Goal: Task Accomplishment & Management: Manage account settings

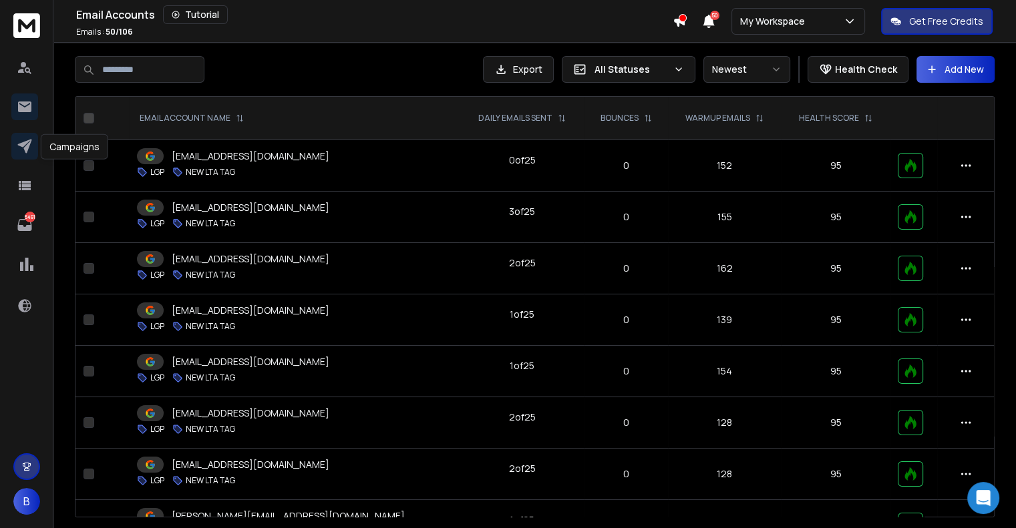
drag, startPoint x: 0, startPoint y: 0, endPoint x: 24, endPoint y: 148, distance: 150.2
click at [24, 148] on icon at bounding box center [25, 146] width 16 height 16
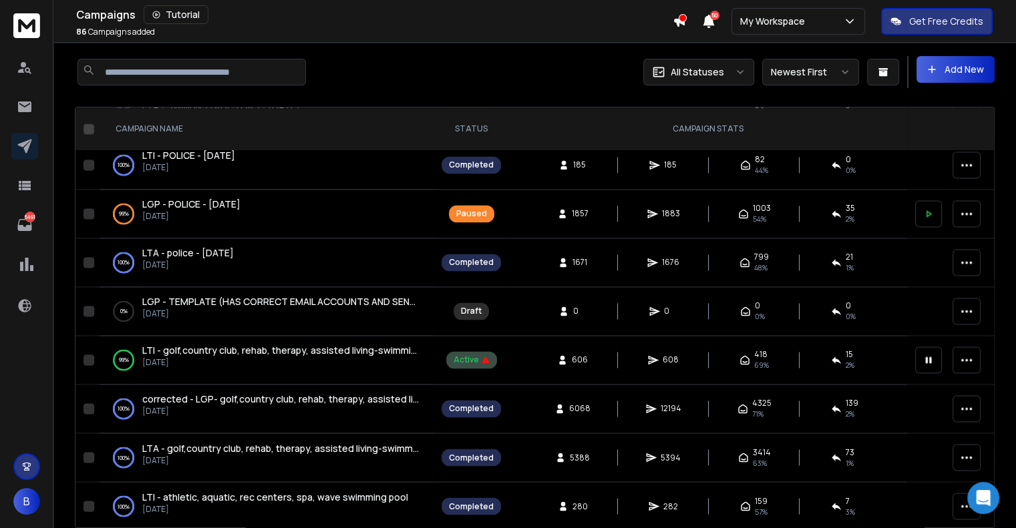
scroll to position [2206, 0]
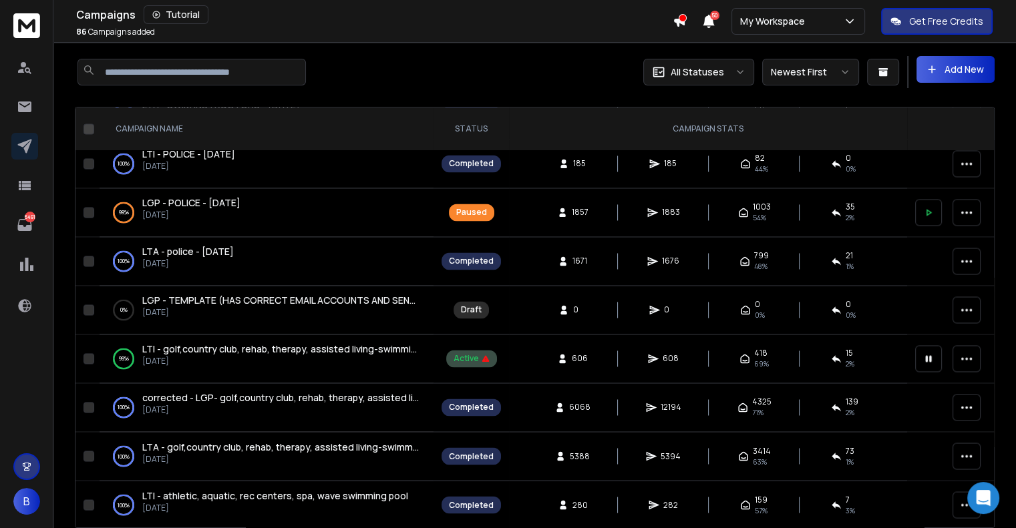
click at [323, 356] on p "[DATE]" at bounding box center [281, 361] width 278 height 11
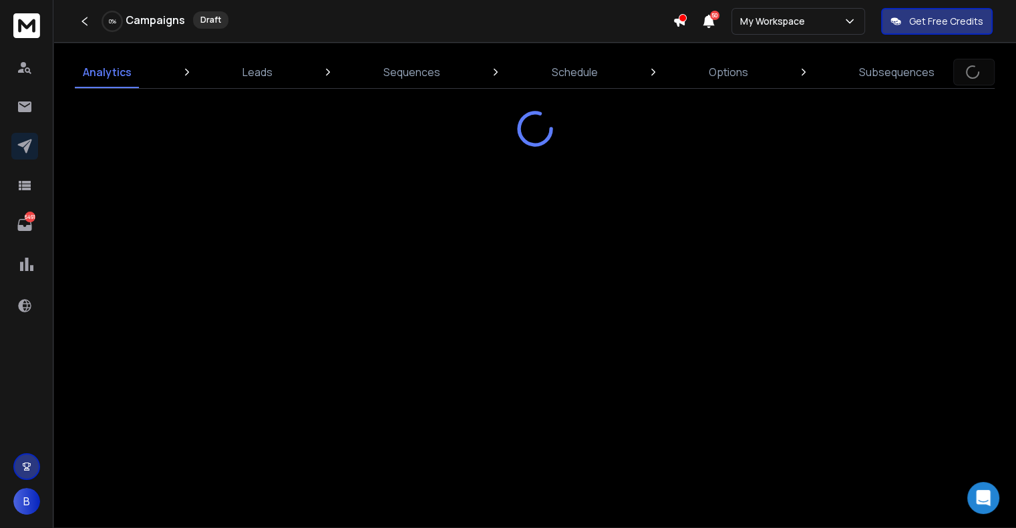
click at [323, 351] on div at bounding box center [534, 372] width 909 height 528
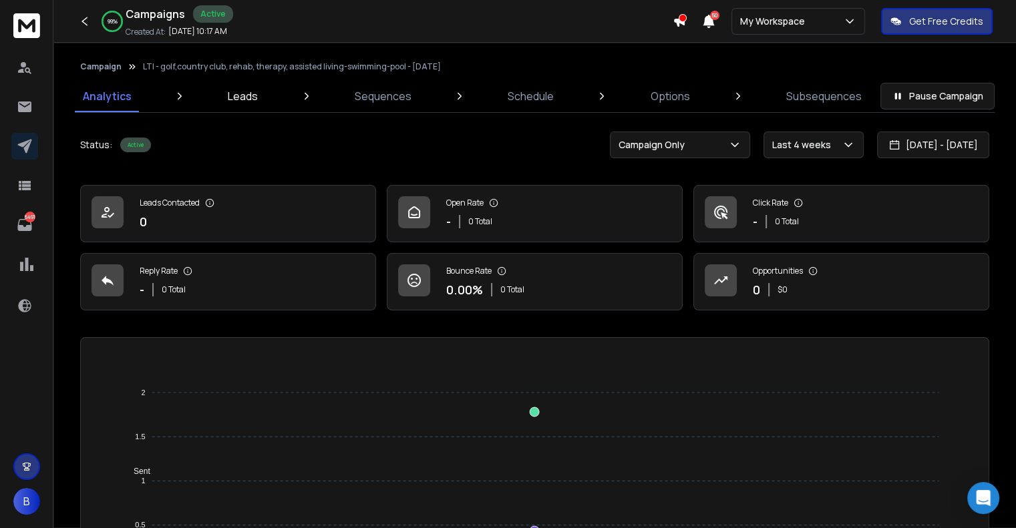
click at [255, 90] on p "Leads" at bounding box center [243, 96] width 30 height 16
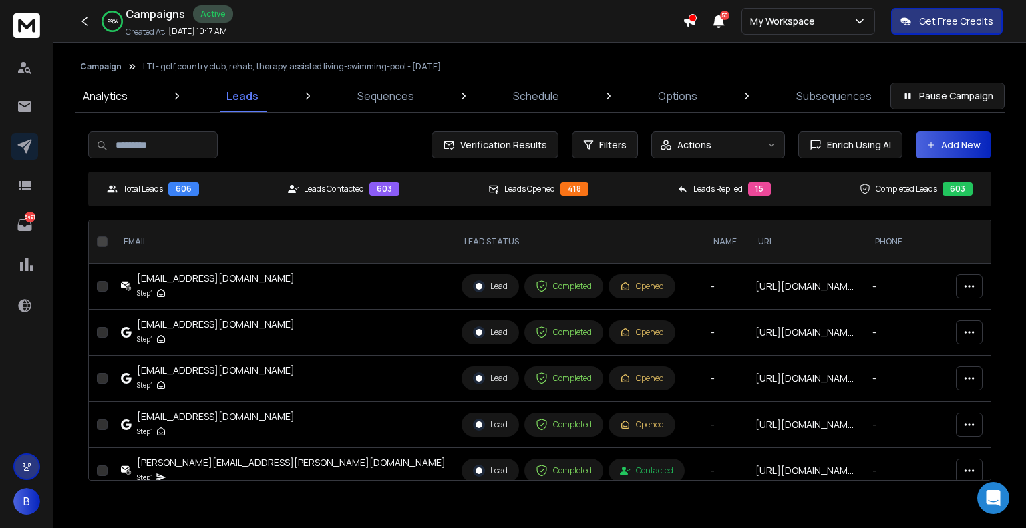
click at [96, 94] on p "Analytics" at bounding box center [105, 96] width 45 height 16
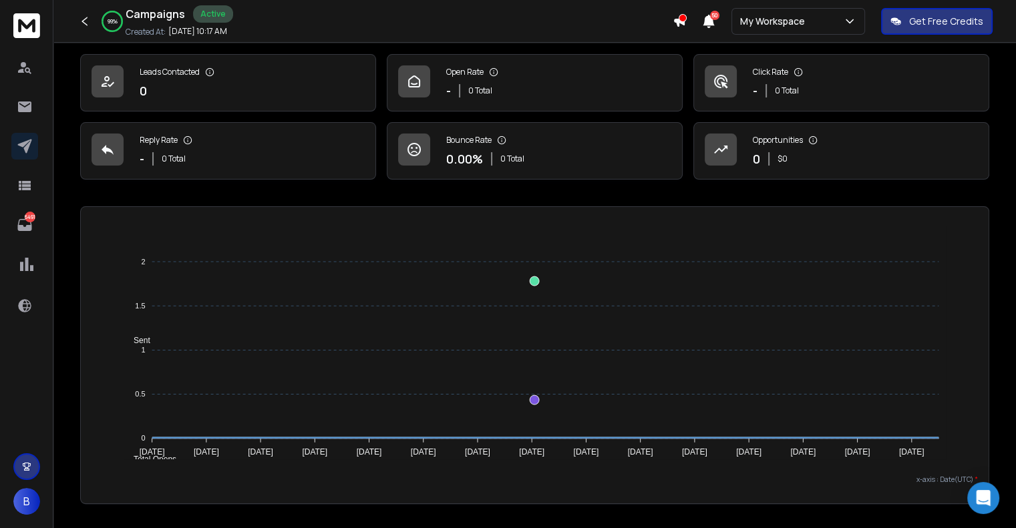
scroll to position [129, 0]
click at [29, 136] on link at bounding box center [24, 146] width 27 height 27
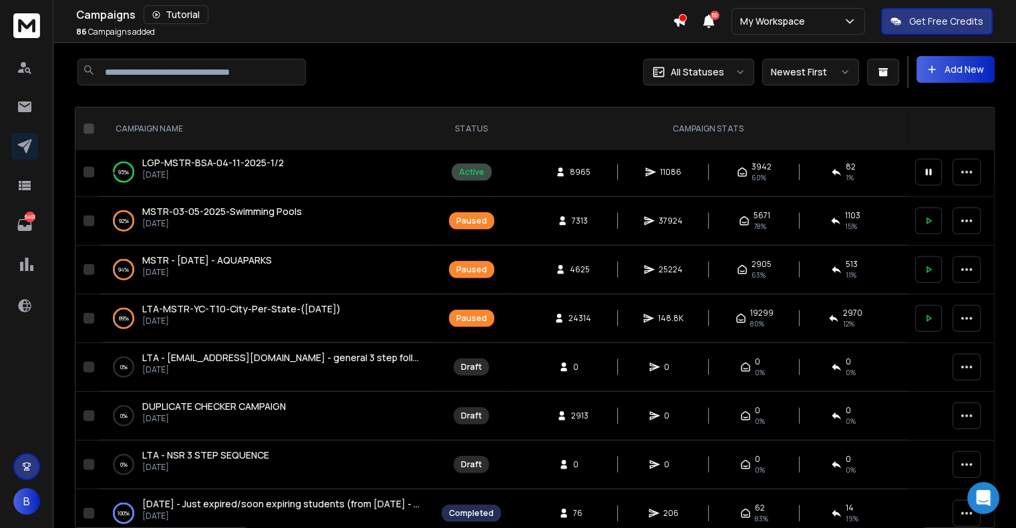
scroll to position [3317, 0]
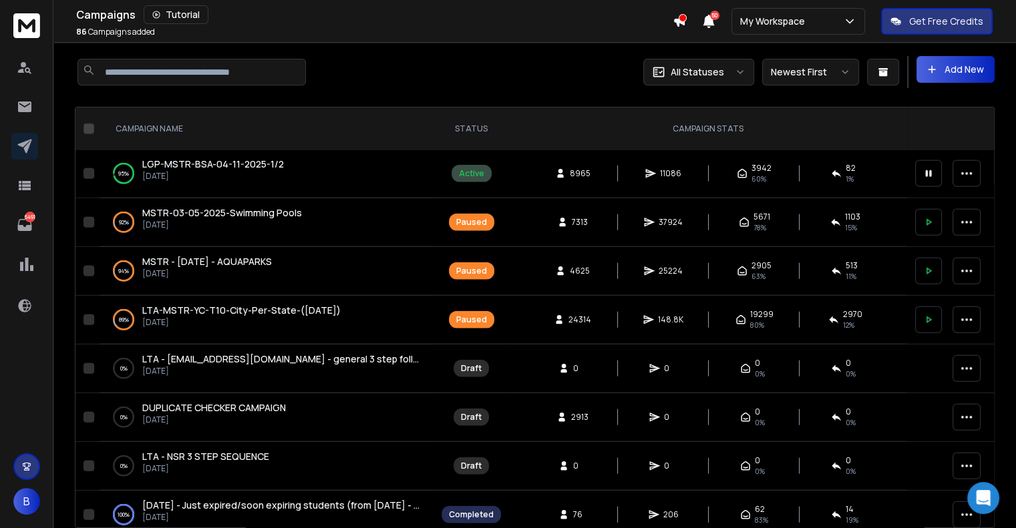
click at [313, 214] on div "92 % MSTR-03-05-2025-Swimming Pools [DATE]" at bounding box center [266, 222] width 307 height 32
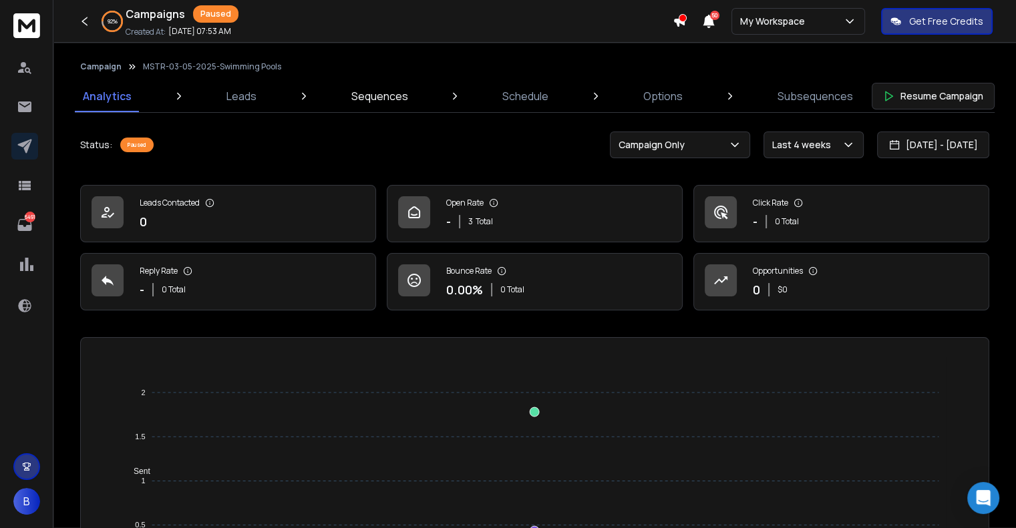
click at [379, 86] on link "Sequences" at bounding box center [379, 96] width 73 height 32
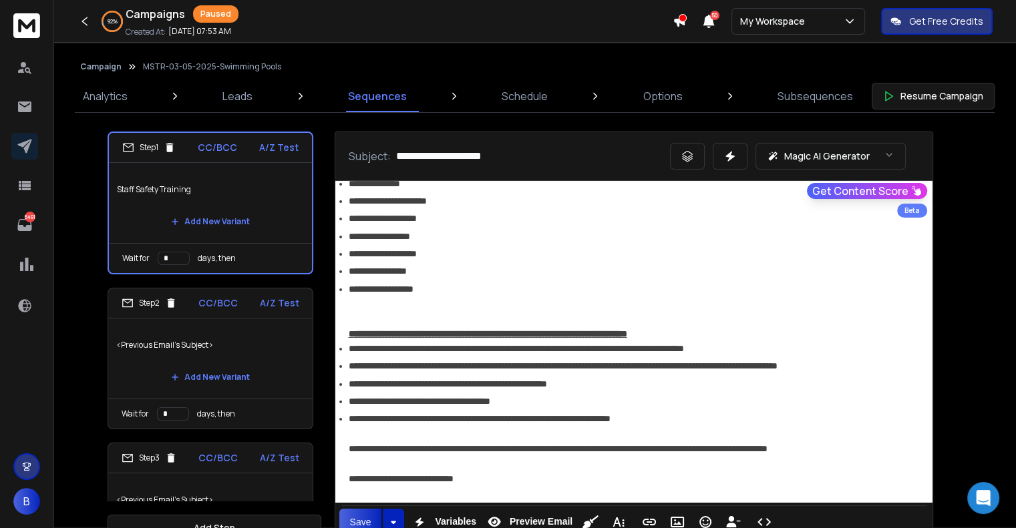
scroll to position [370, 0]
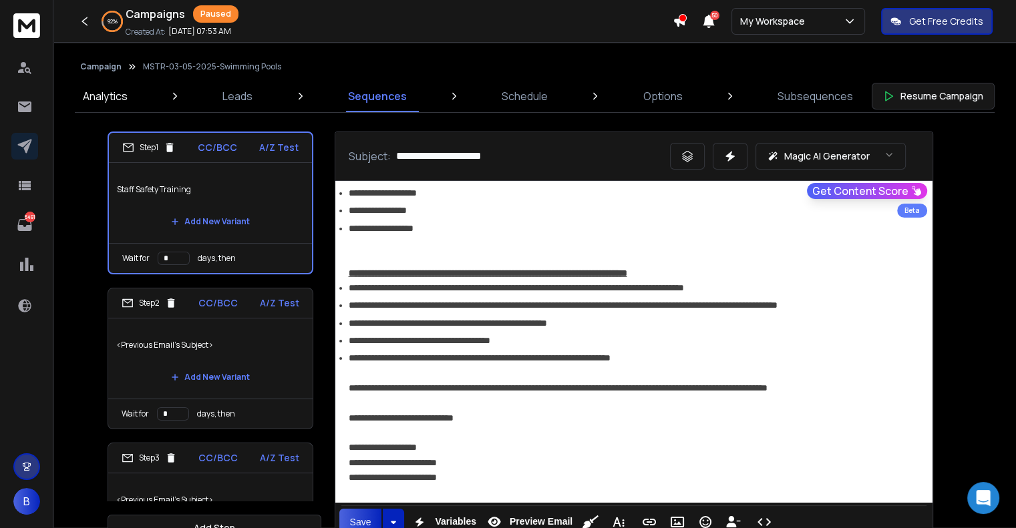
click at [118, 93] on p "Analytics" at bounding box center [105, 96] width 45 height 16
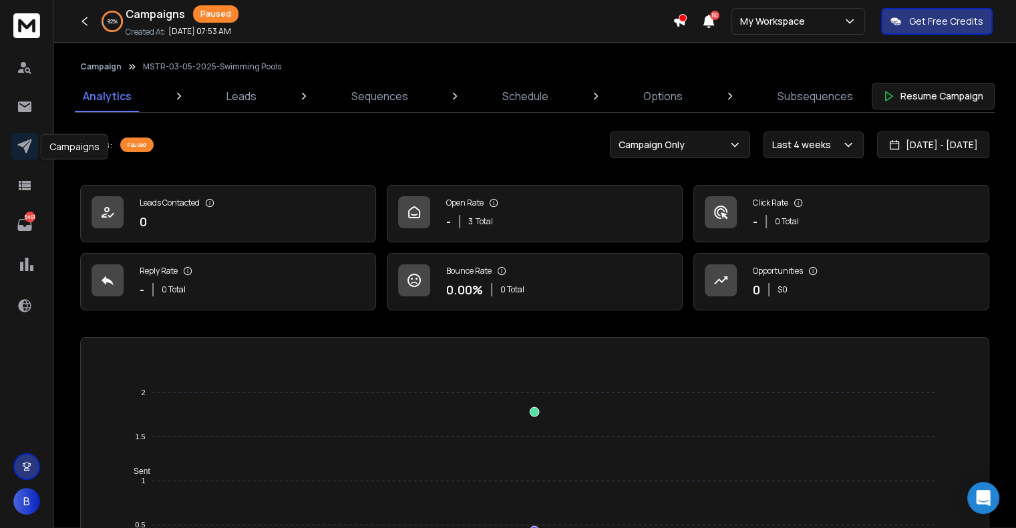
click at [21, 138] on link at bounding box center [24, 146] width 27 height 27
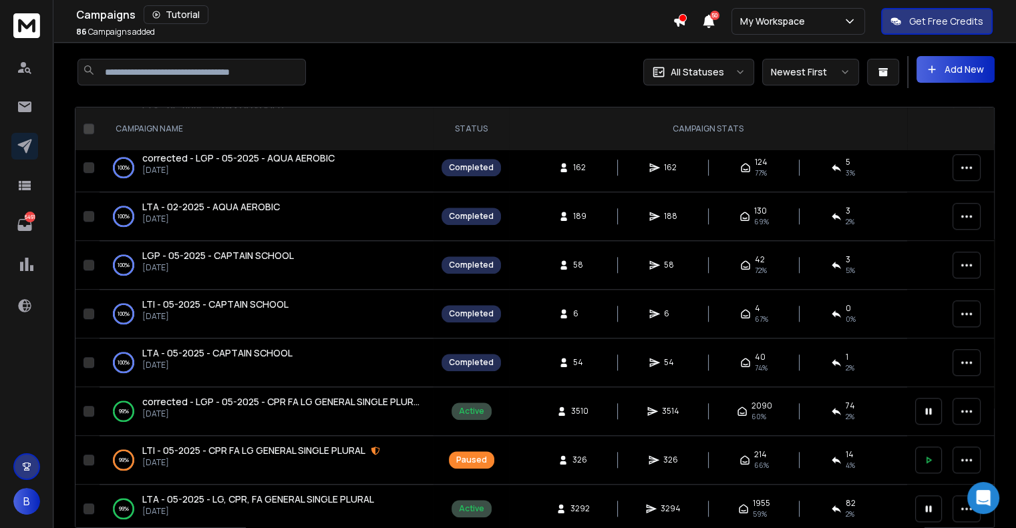
scroll to position [1226, 0]
click at [325, 399] on span "corrected - LGP - 05-2025 - CPR FA LG GENERAL SINGLE PLURAL" at bounding box center [283, 401] width 282 height 13
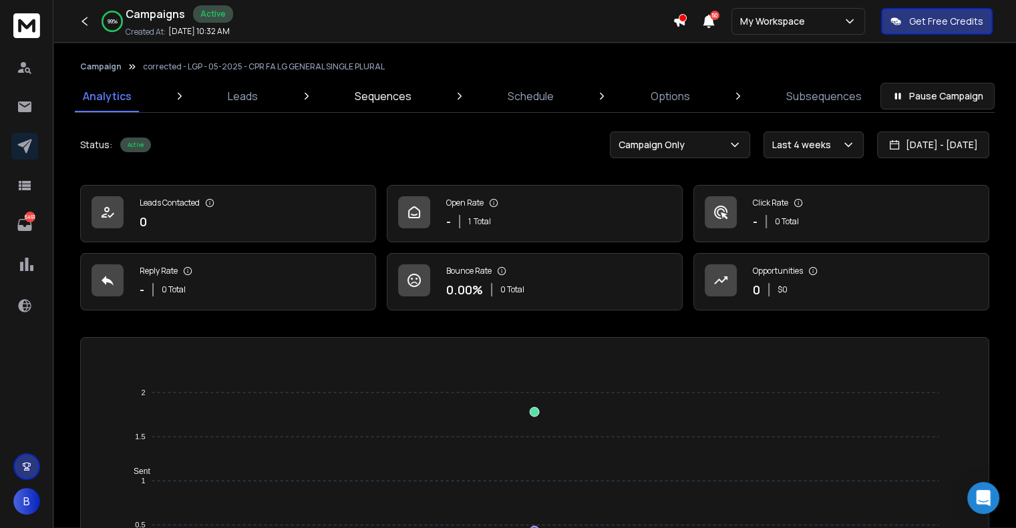
click at [384, 100] on p "Sequences" at bounding box center [383, 96] width 57 height 16
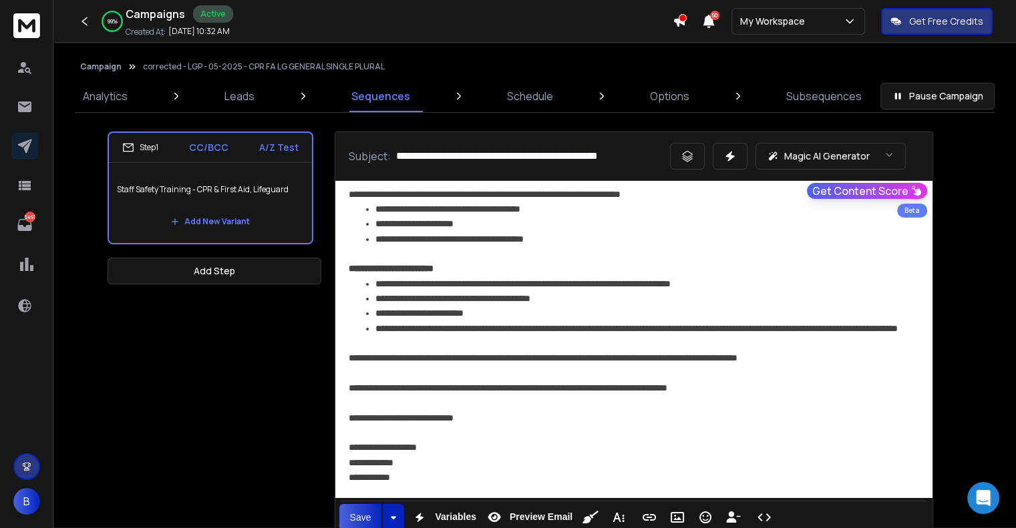
scroll to position [27, 0]
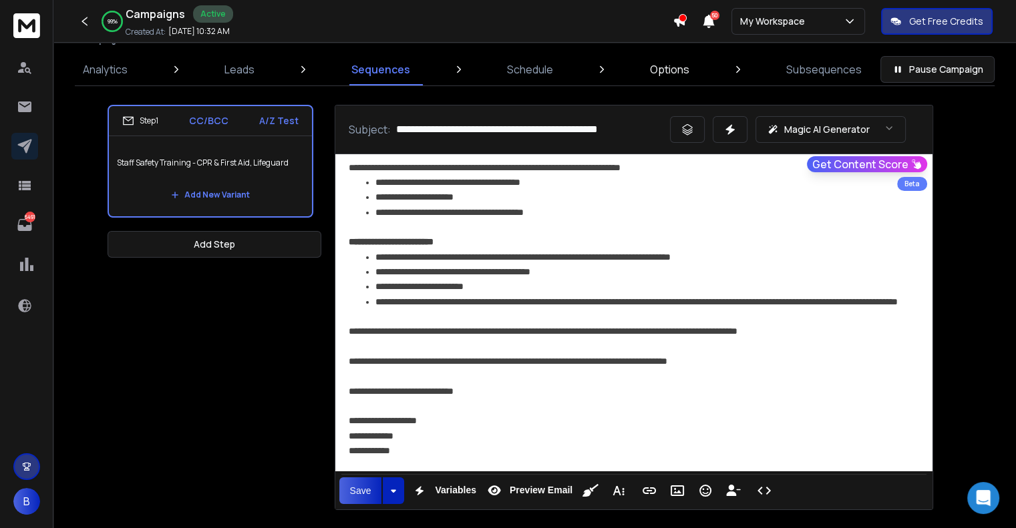
click at [668, 71] on p "Options" at bounding box center [669, 69] width 39 height 16
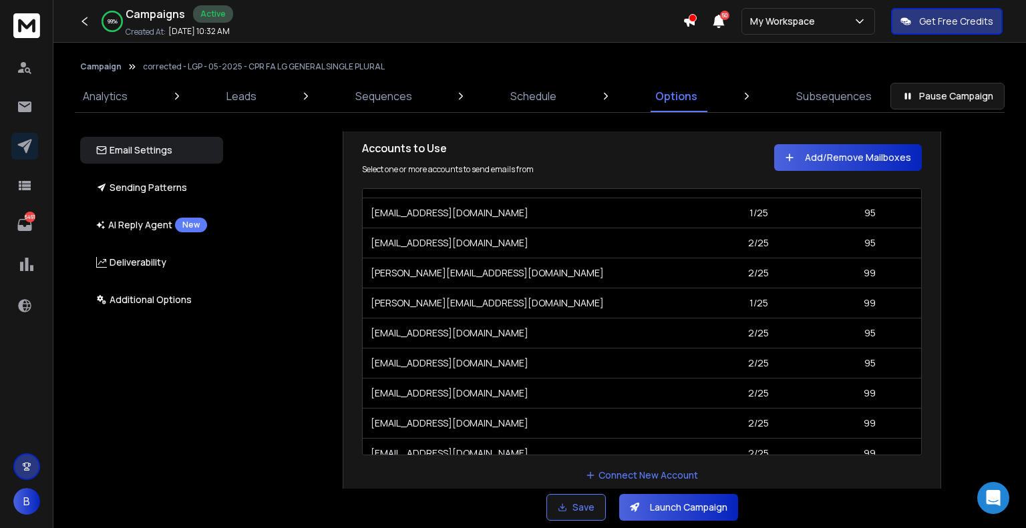
scroll to position [39, 0]
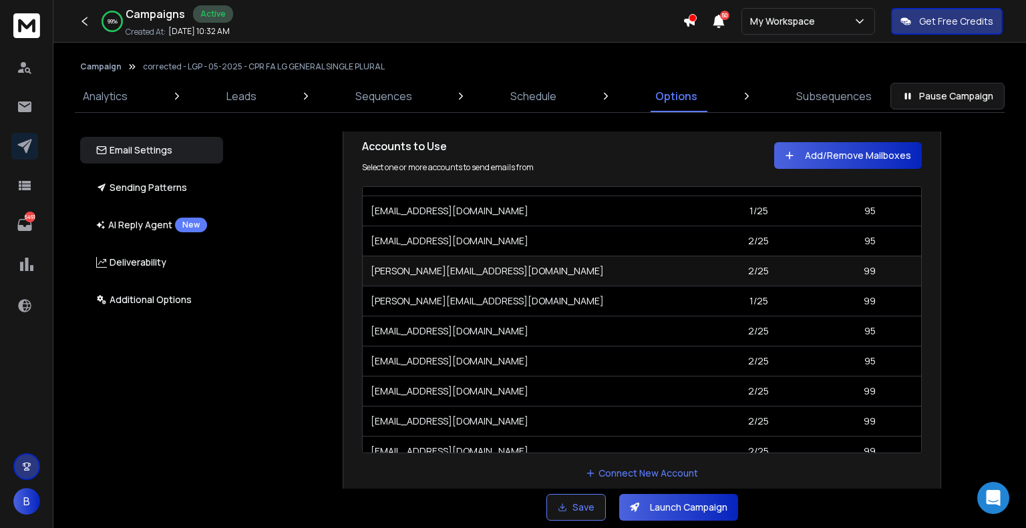
click at [432, 265] on p "[PERSON_NAME][EMAIL_ADDRESS][DOMAIN_NAME]" at bounding box center [487, 271] width 233 height 13
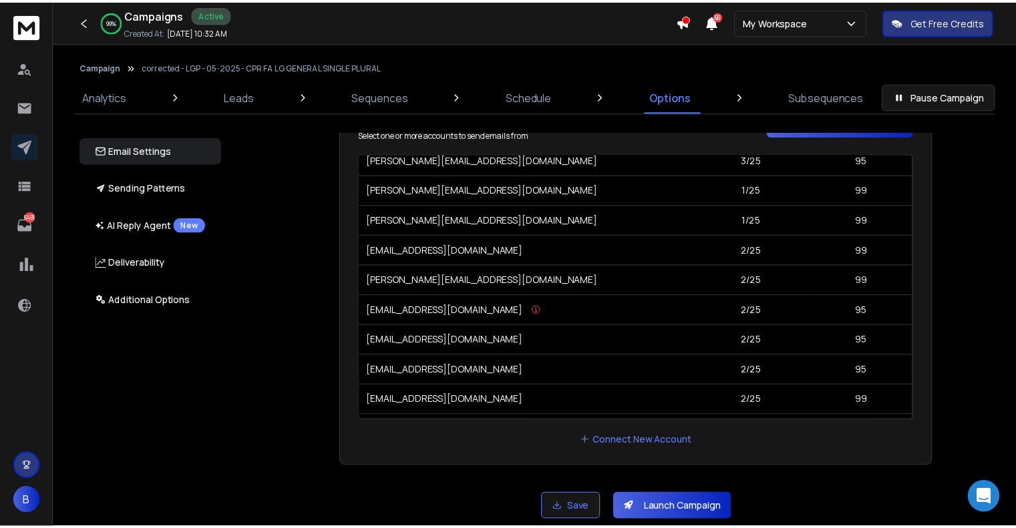
scroll to position [134, 0]
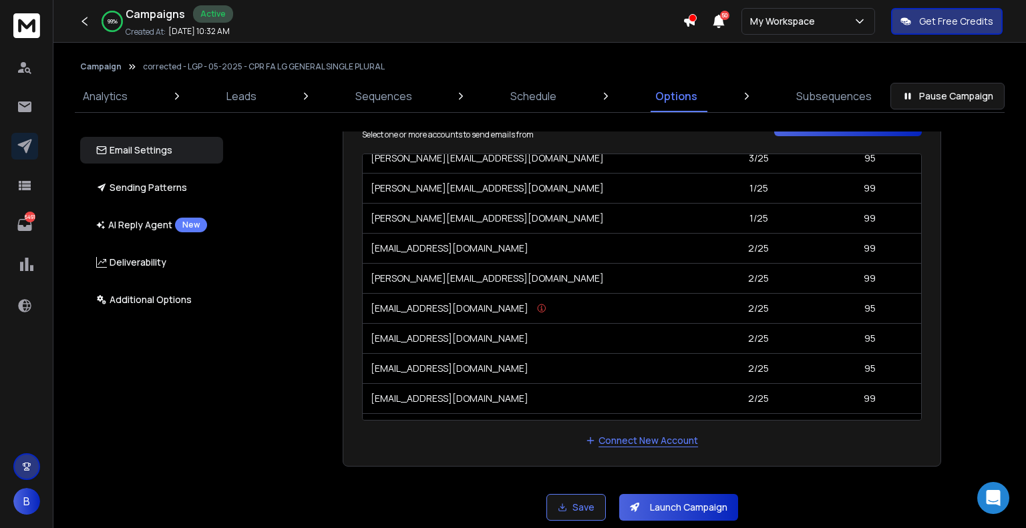
click at [647, 437] on link "Connect New Account" at bounding box center [641, 440] width 113 height 13
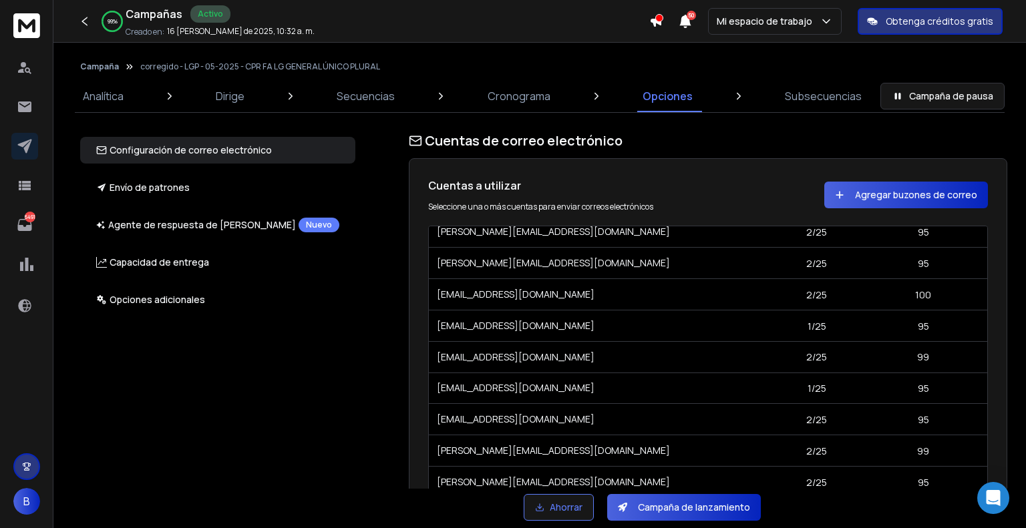
click at [839, 186] on button "Agregar buzones de correo" at bounding box center [906, 195] width 164 height 27
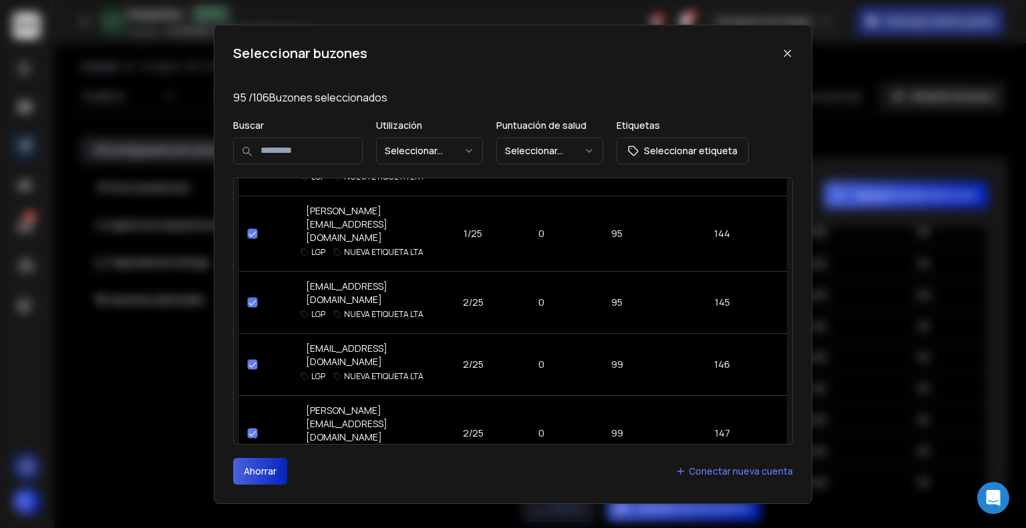
scroll to position [4986, 0]
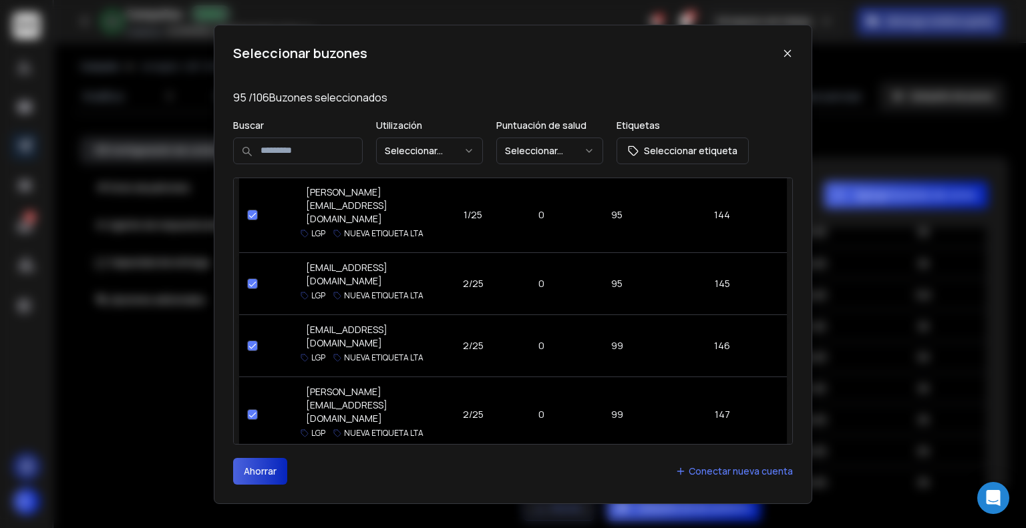
click at [783, 55] on icon at bounding box center [787, 53] width 11 height 11
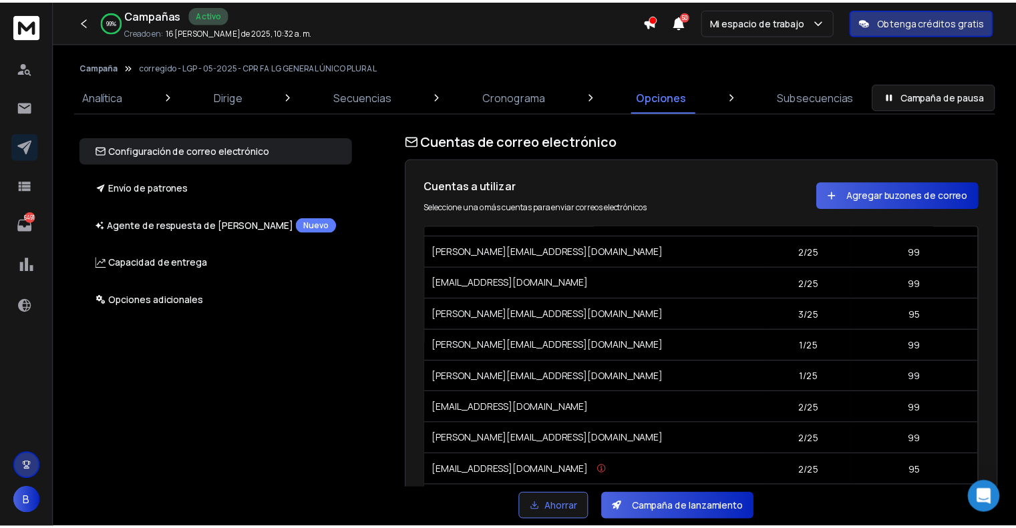
scroll to position [0, 0]
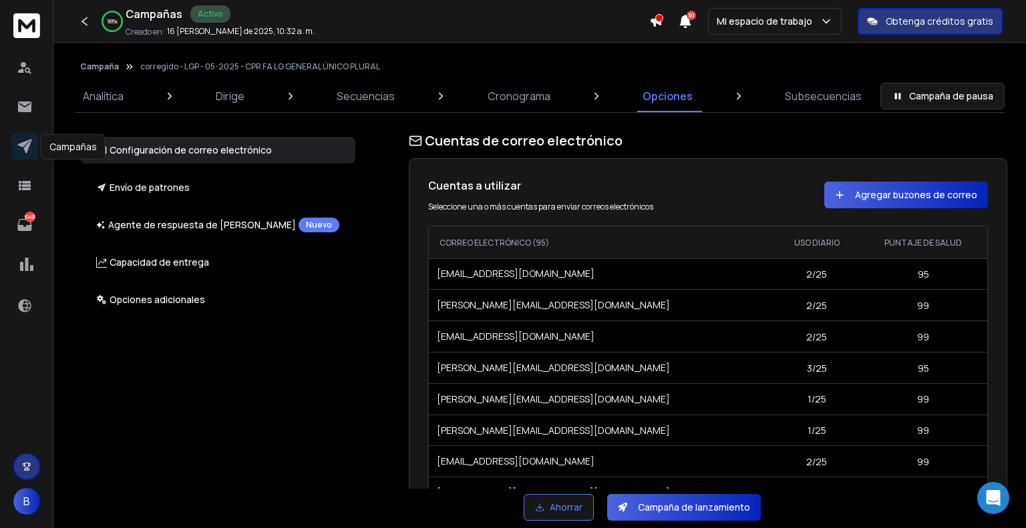
click at [23, 133] on link at bounding box center [24, 146] width 27 height 27
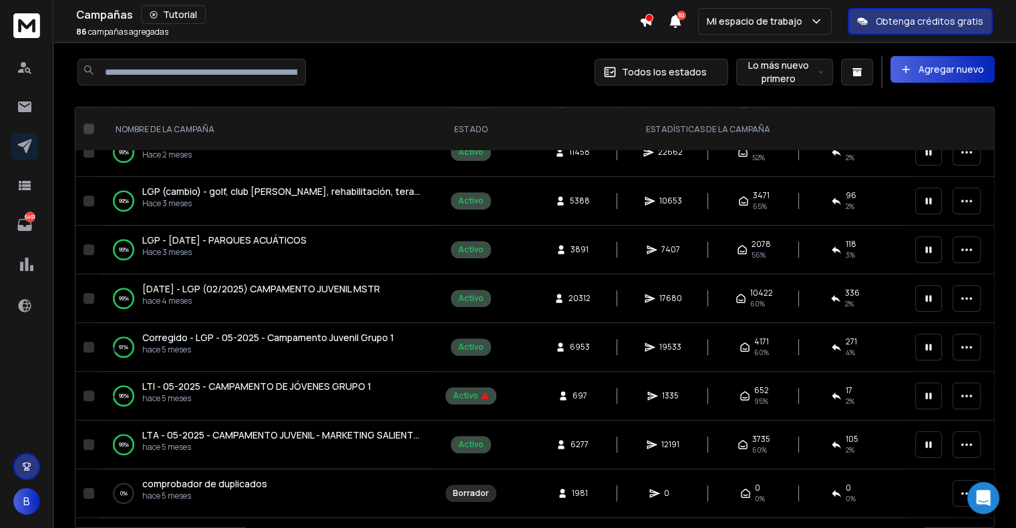
scroll to position [609, 0]
click at [363, 340] on font "Corregido - LGP - 05-2025 - Campamento Juvenil Grupo 1" at bounding box center [268, 337] width 252 height 13
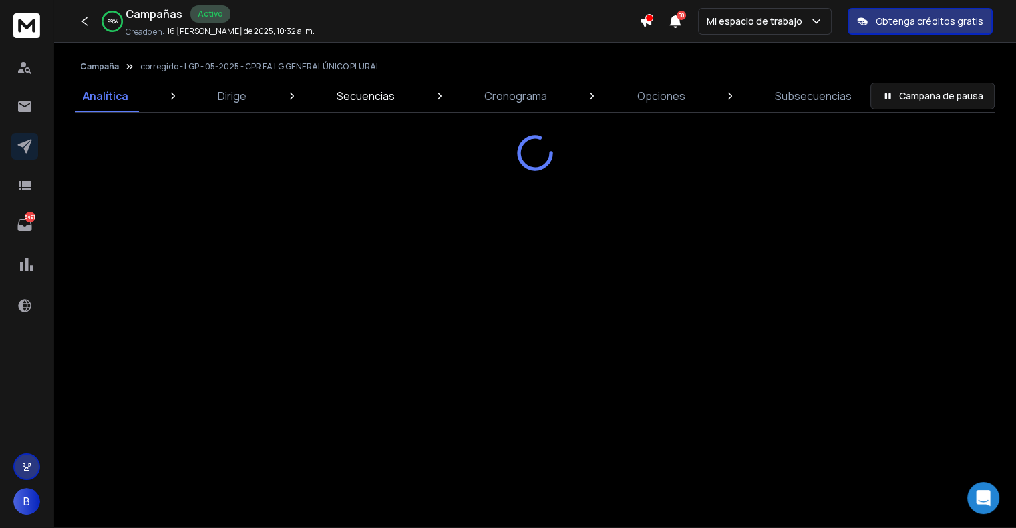
click at [366, 100] on font "Secuencias" at bounding box center [366, 96] width 58 height 15
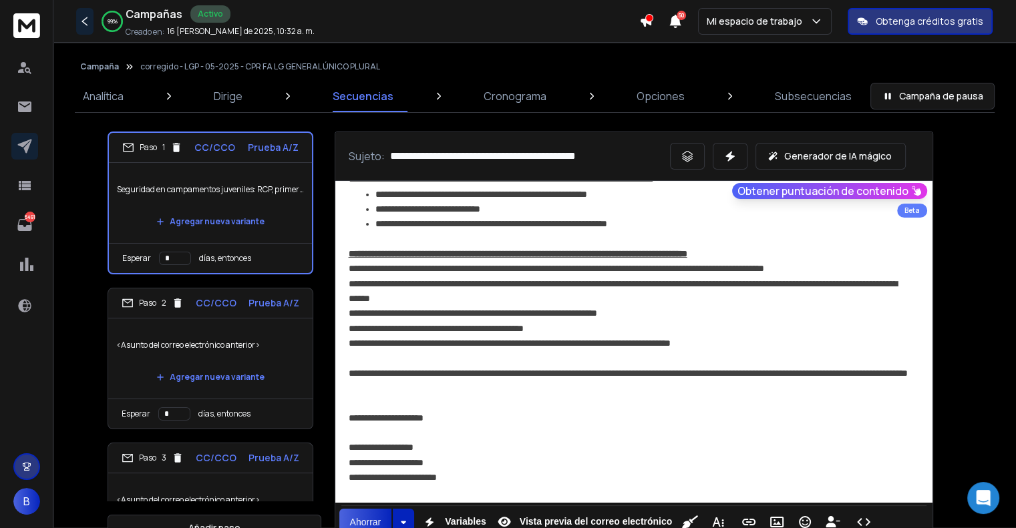
click at [87, 22] on icon at bounding box center [85, 21] width 12 height 12
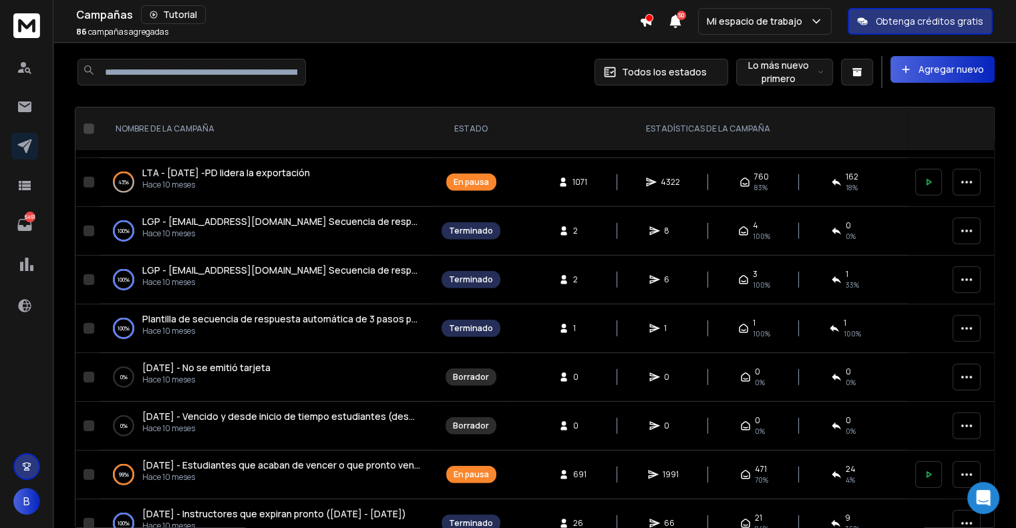
scroll to position [3815, 0]
